Goal: Check status: Check status

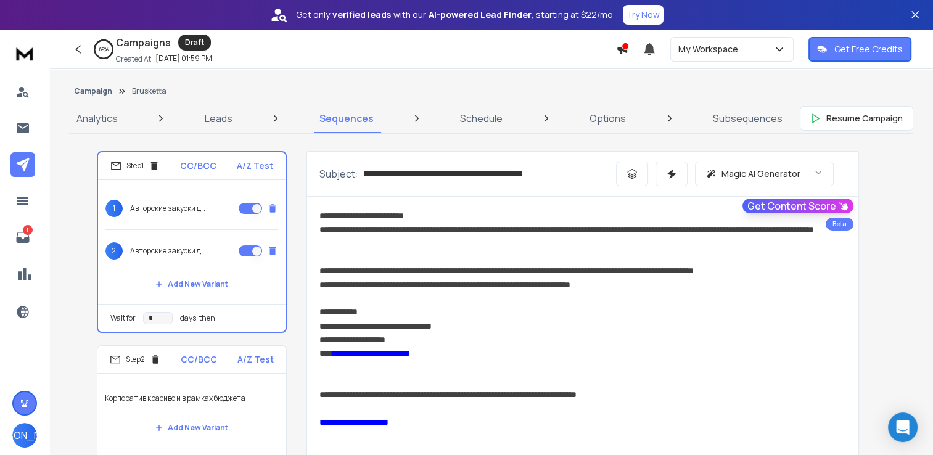
click at [133, 41] on h1 "Campaigns" at bounding box center [143, 42] width 55 height 15
click at [109, 120] on p "Analytics" at bounding box center [96, 118] width 41 height 15
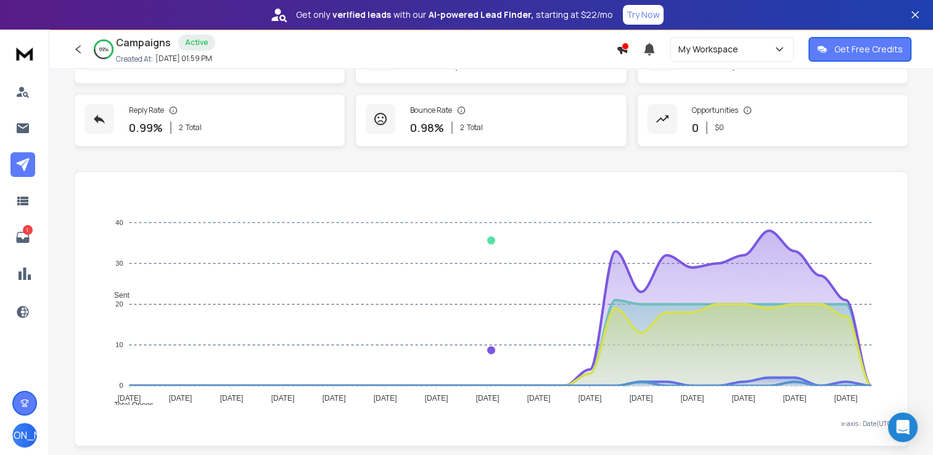
scroll to position [494, 0]
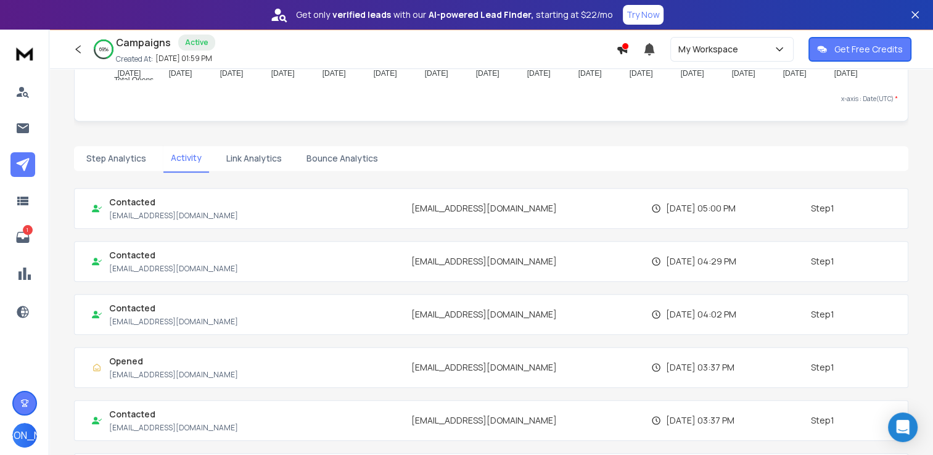
click at [192, 163] on button "Activity" at bounding box center [186, 158] width 46 height 28
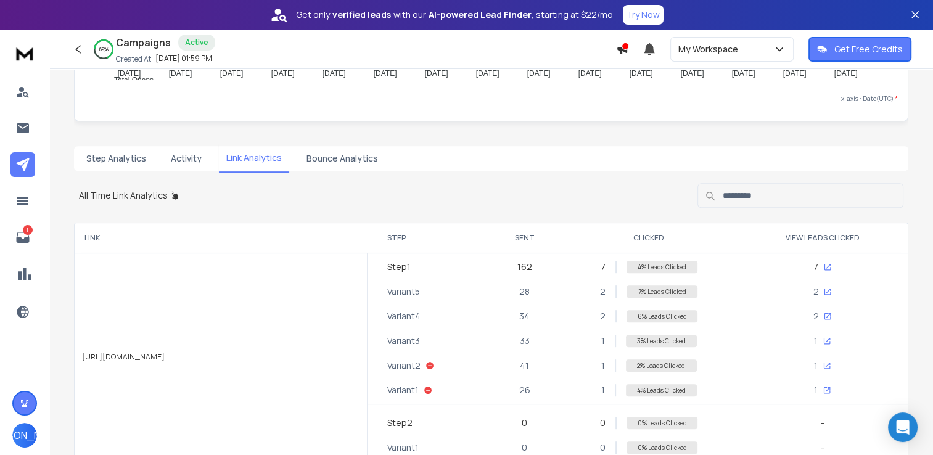
click at [254, 152] on button "Link Analytics" at bounding box center [254, 158] width 70 height 28
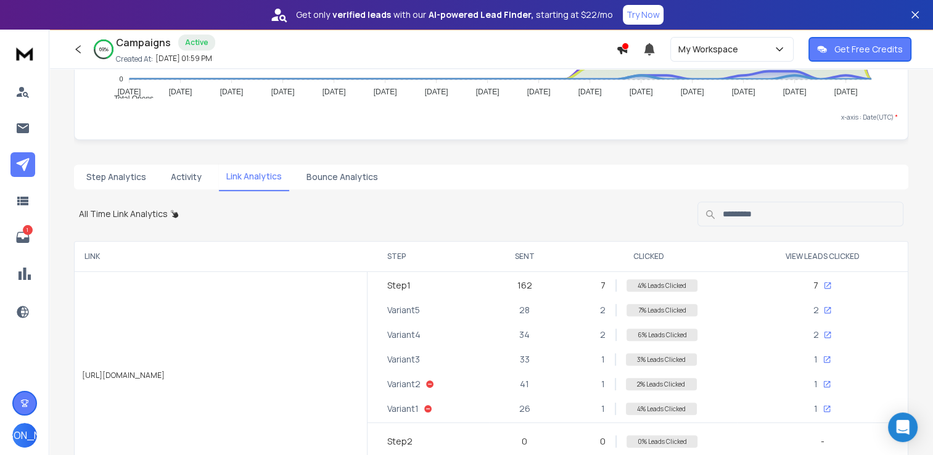
scroll to position [470, 0]
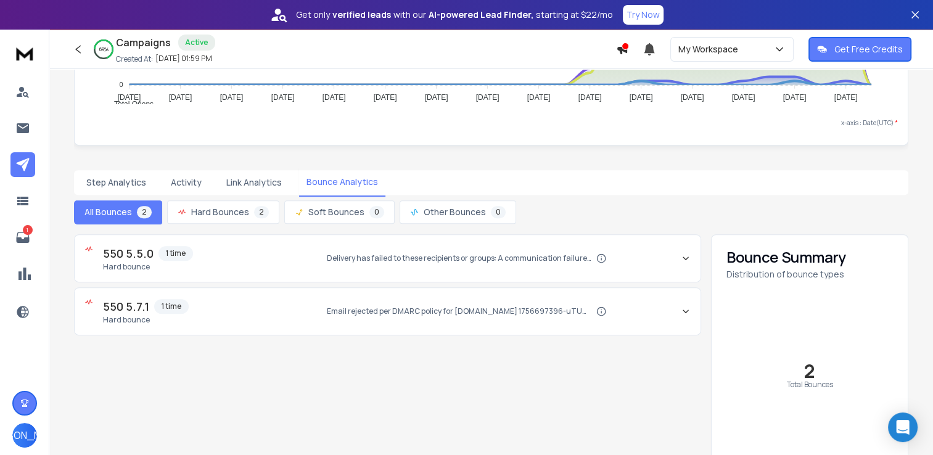
click at [342, 179] on button "Bounce Analytics" at bounding box center [342, 182] width 86 height 28
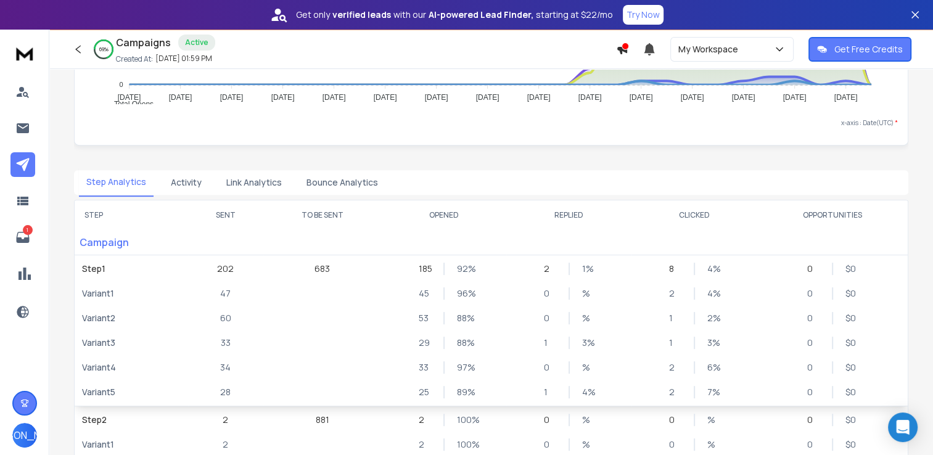
click at [112, 187] on button "Step Analytics" at bounding box center [116, 182] width 75 height 28
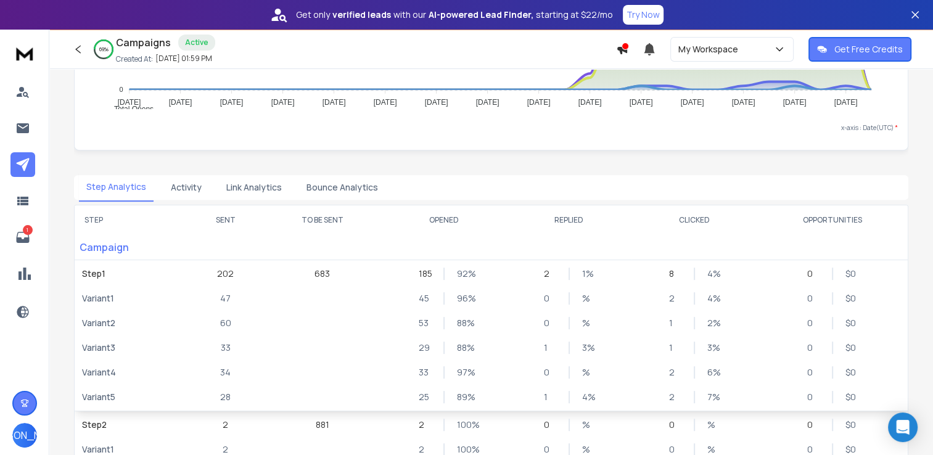
scroll to position [494, 0]
